Goal: Information Seeking & Learning: Check status

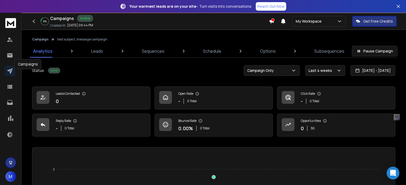
click at [8, 68] on icon at bounding box center [10, 71] width 6 height 6
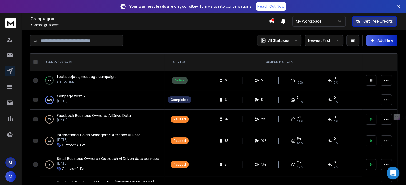
click at [77, 74] on span "test subject, message campaign" at bounding box center [86, 76] width 59 height 5
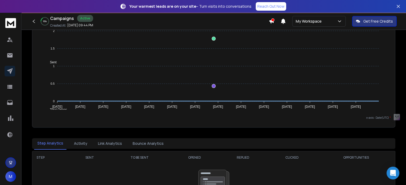
scroll to position [144, 0]
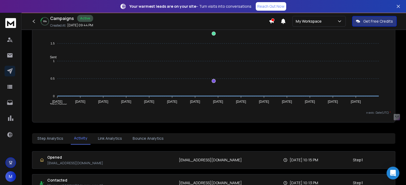
click at [73, 133] on button "Activity" at bounding box center [81, 139] width 20 height 12
